Goal: Navigation & Orientation: Find specific page/section

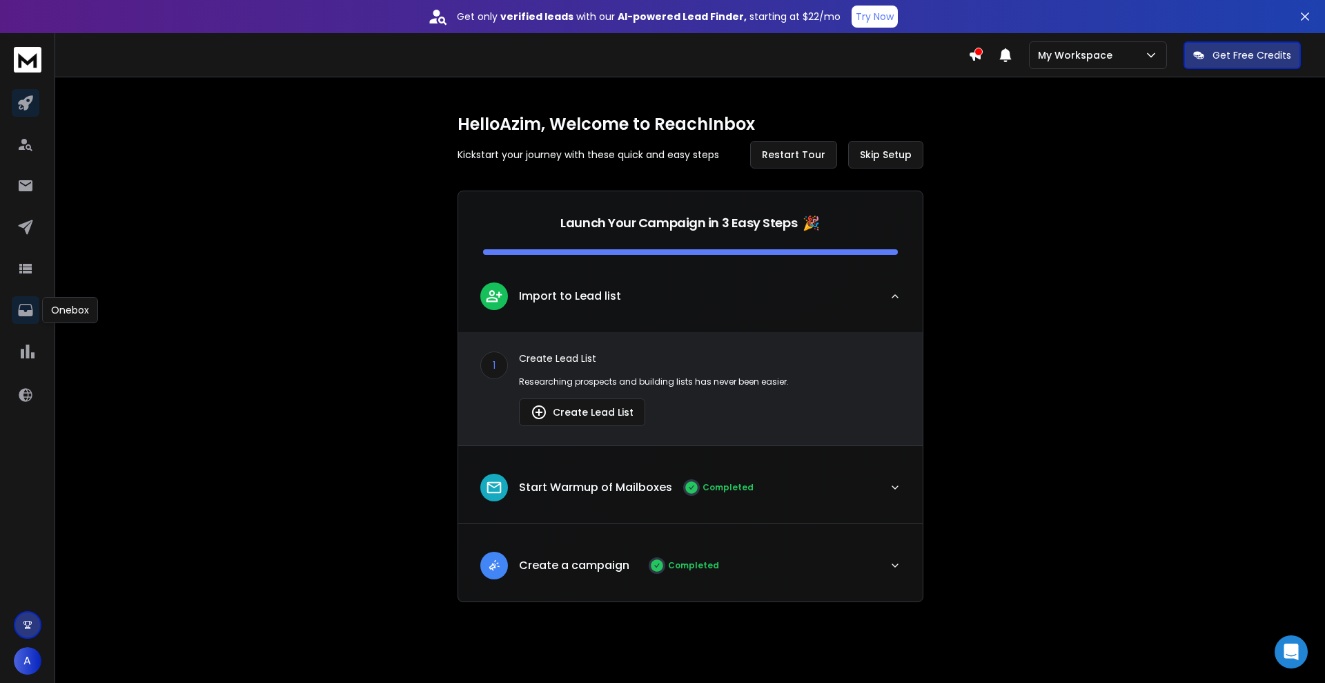
click at [22, 304] on icon at bounding box center [25, 310] width 17 height 17
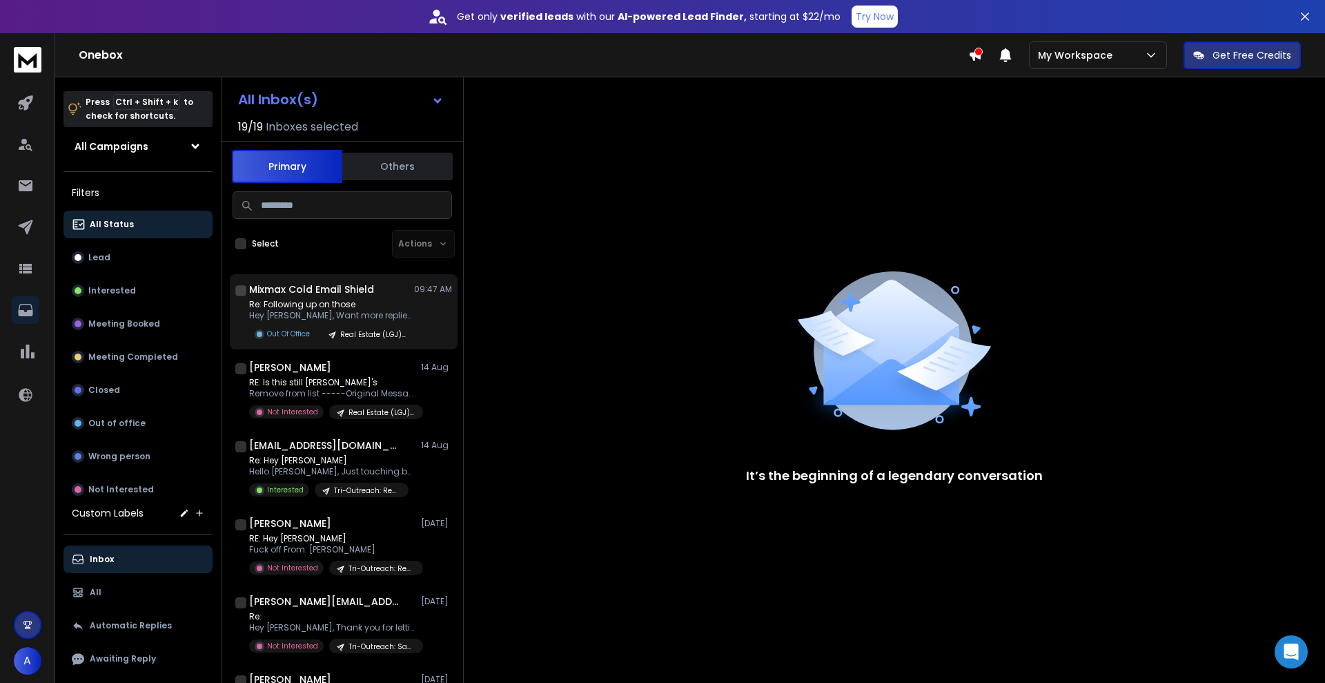
click at [343, 315] on p "Hey Azim, Want more replies to" at bounding box center [332, 315] width 166 height 11
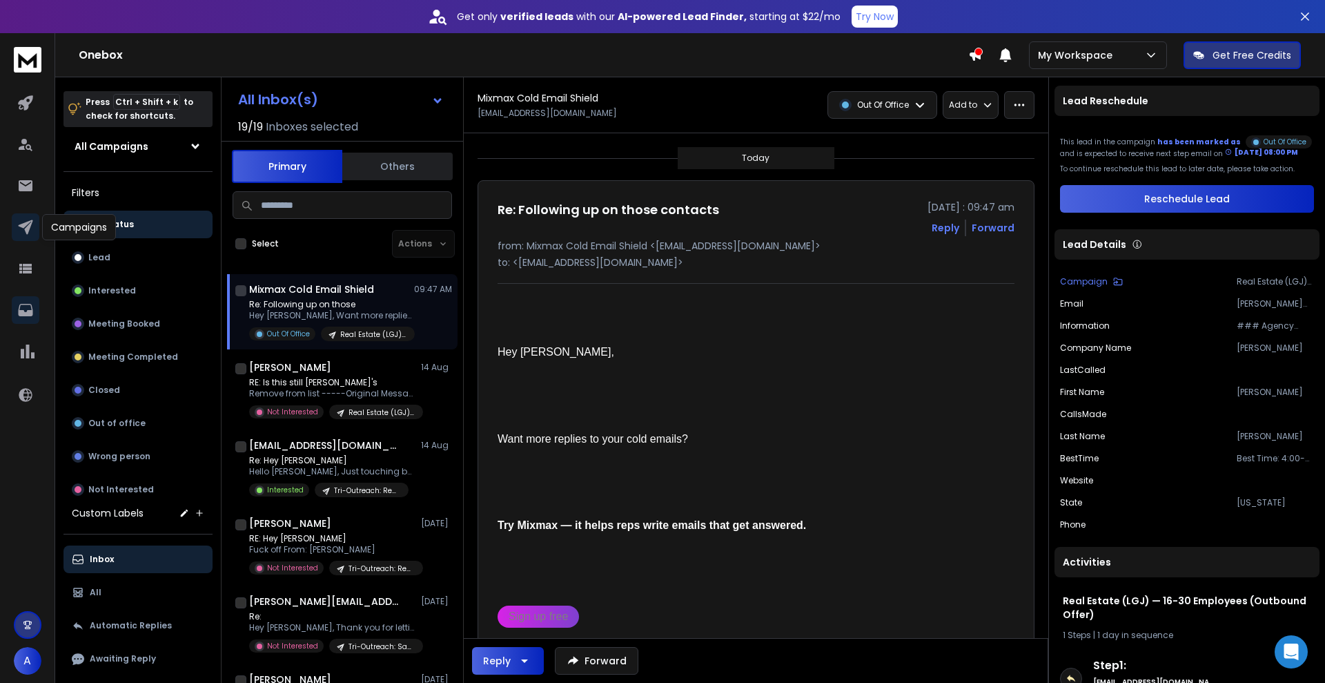
click at [26, 226] on icon at bounding box center [25, 227] width 17 height 17
